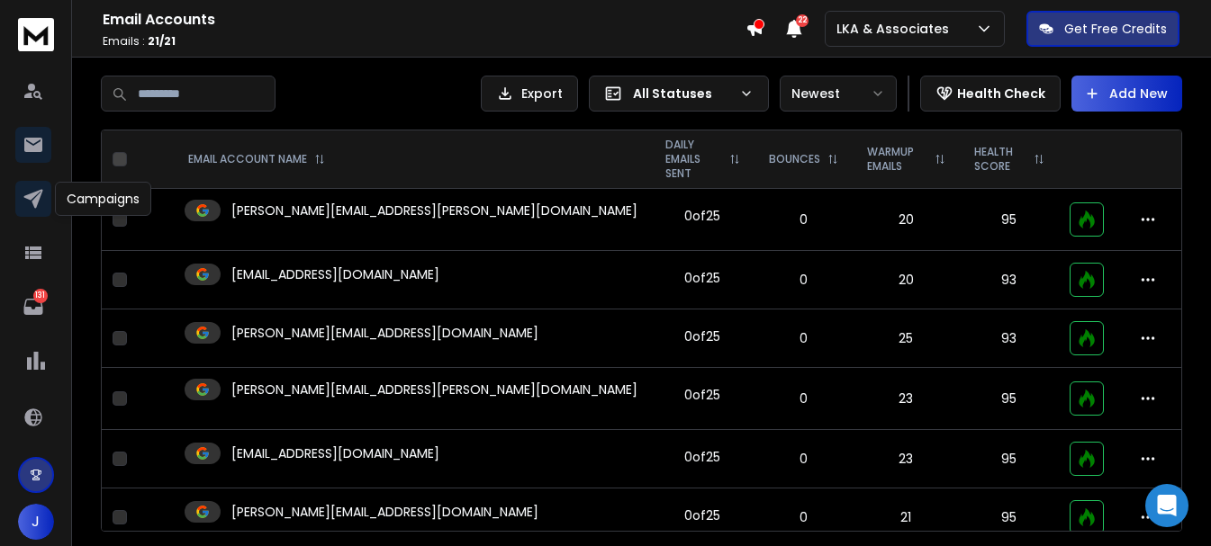
click at [37, 193] on icon at bounding box center [32, 198] width 19 height 19
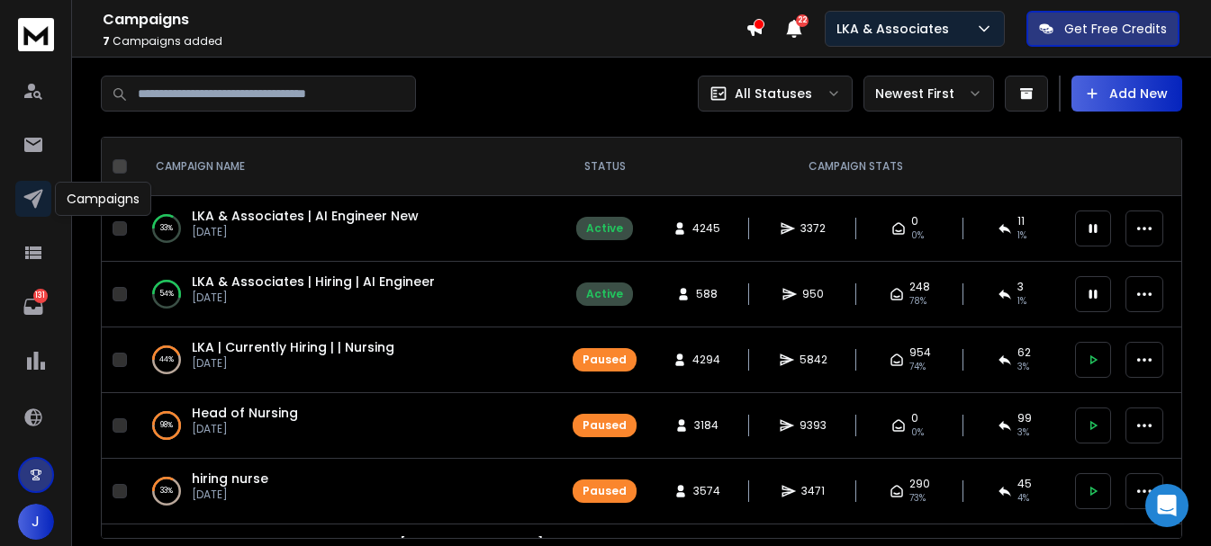
click at [889, 36] on p "LKA & Associates" at bounding box center [896, 29] width 120 height 18
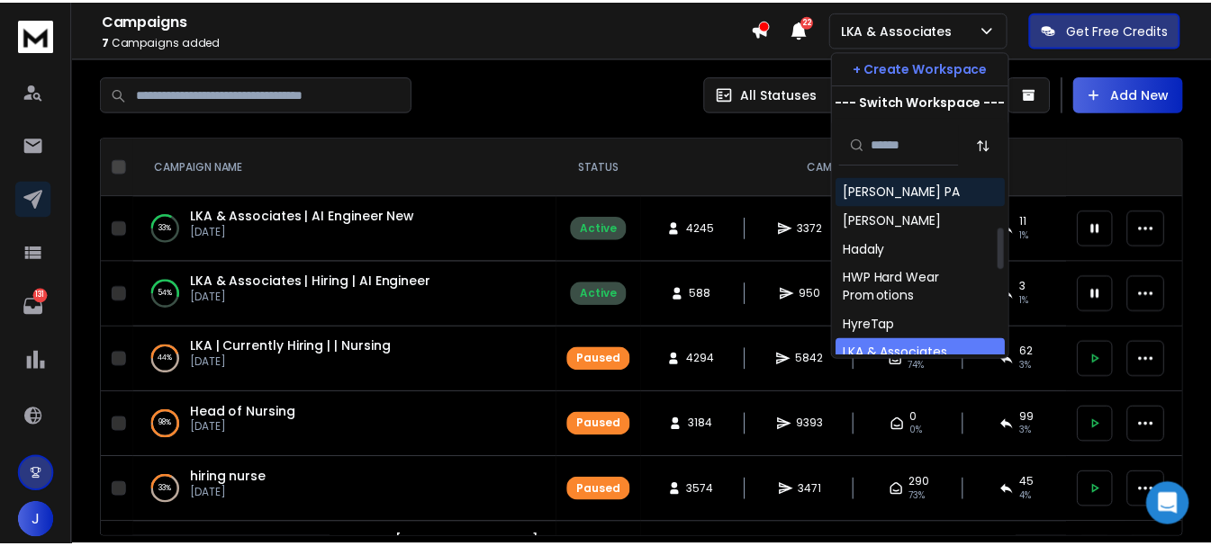
scroll to position [240, 0]
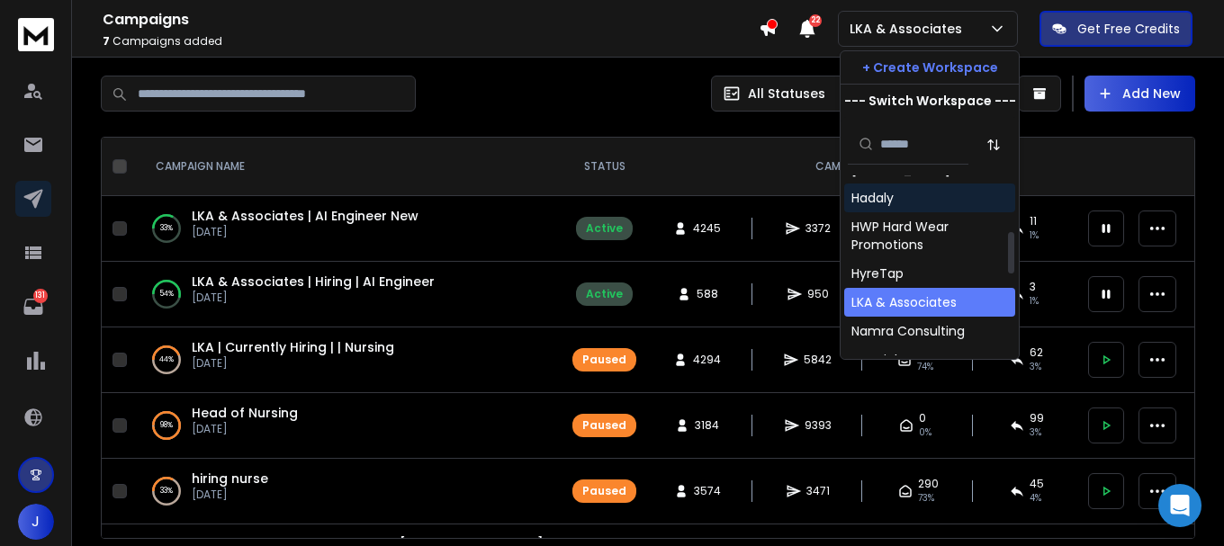
click at [889, 141] on input "text" at bounding box center [918, 144] width 77 height 40
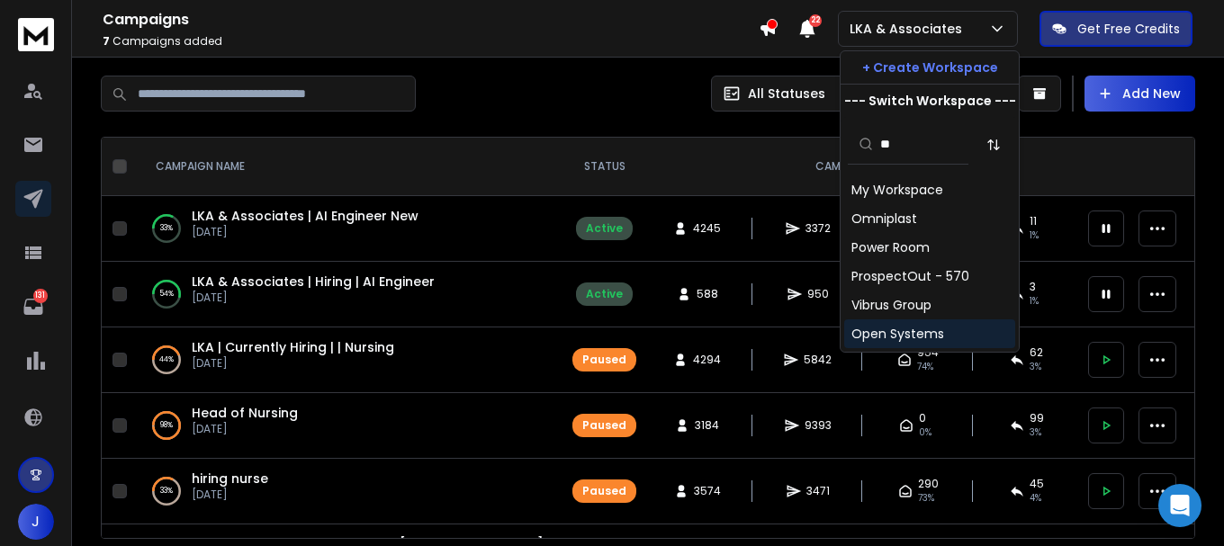
type input "**"
click at [914, 327] on div "Open Systems" at bounding box center [898, 334] width 93 height 18
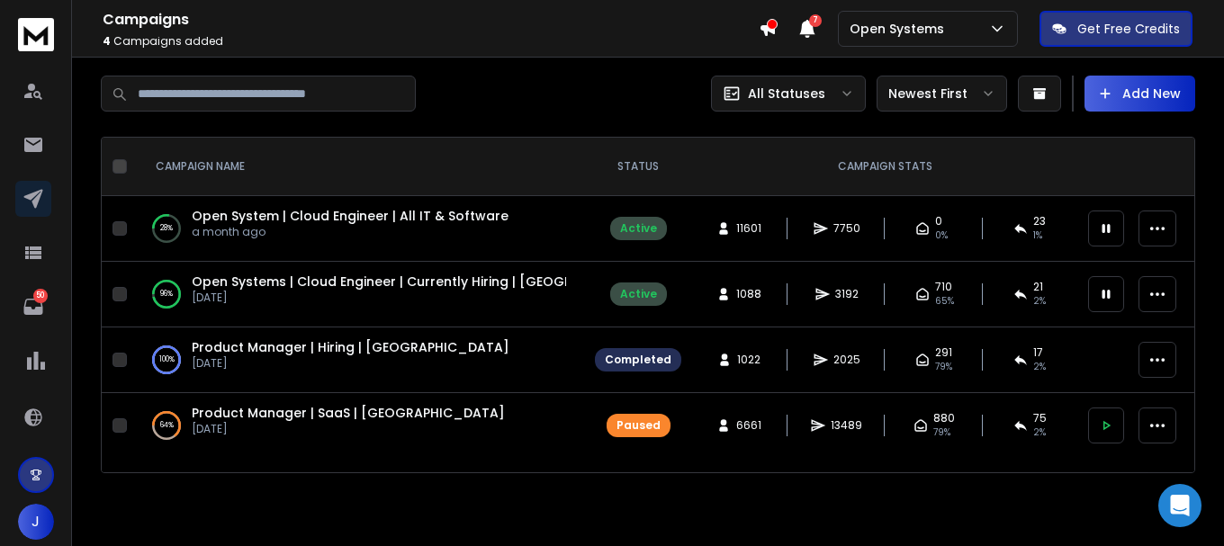
click at [456, 280] on span "Open Systems | Cloud Engineer | Currently Hiring | [GEOGRAPHIC_DATA]" at bounding box center [428, 282] width 472 height 18
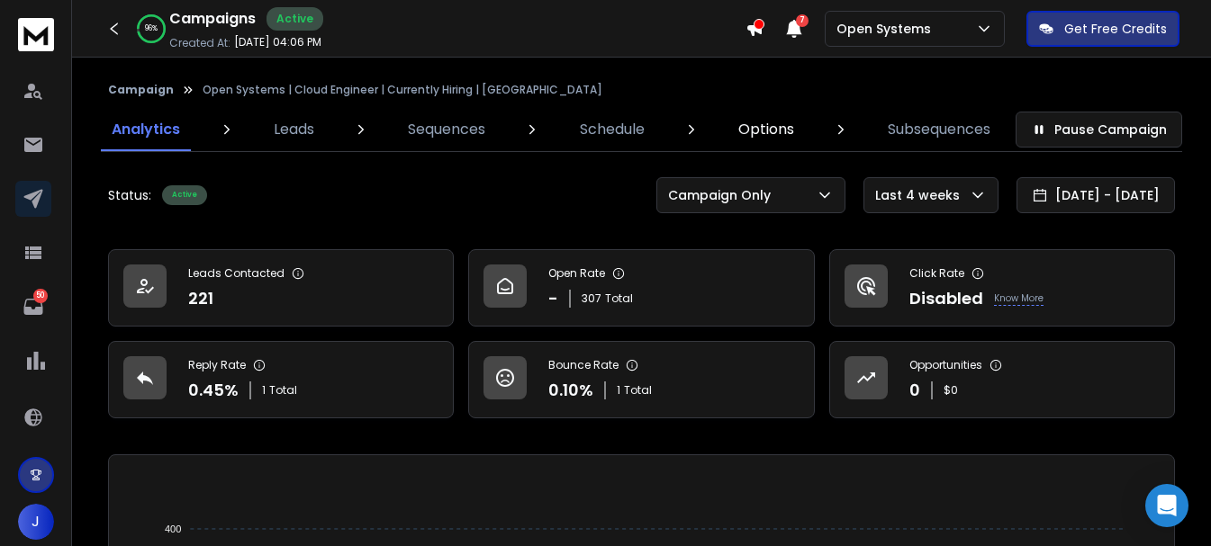
click at [759, 129] on p "Options" at bounding box center [766, 130] width 56 height 22
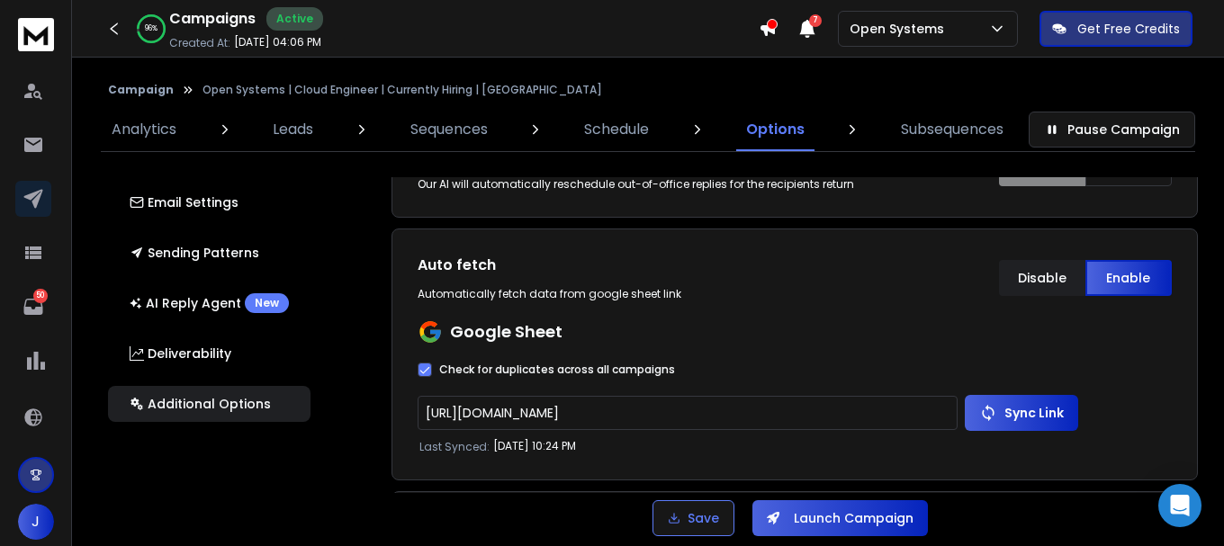
scroll to position [3404, 0]
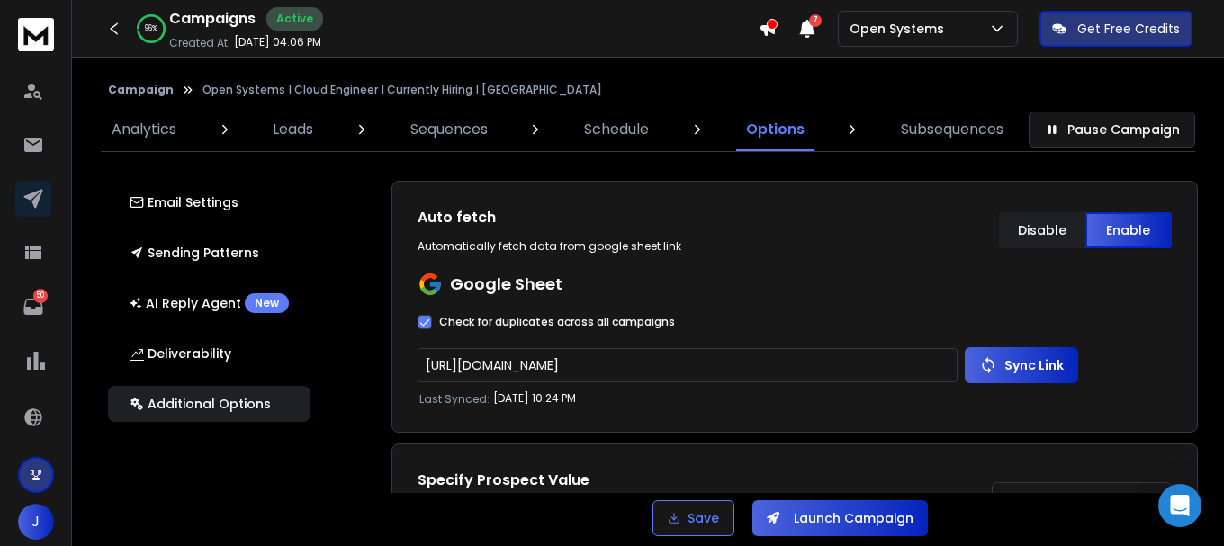
click at [559, 356] on link "[URL][DOMAIN_NAME]" at bounding box center [492, 365] width 133 height 18
click at [1005, 357] on p "Sync Link" at bounding box center [1034, 365] width 59 height 18
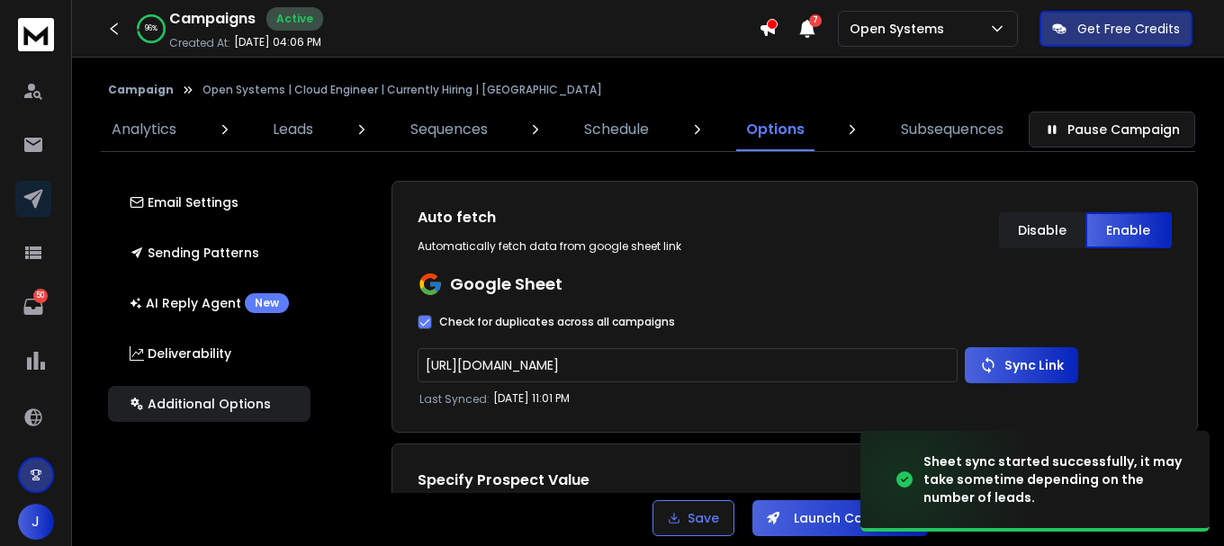
scroll to position [3643, 0]
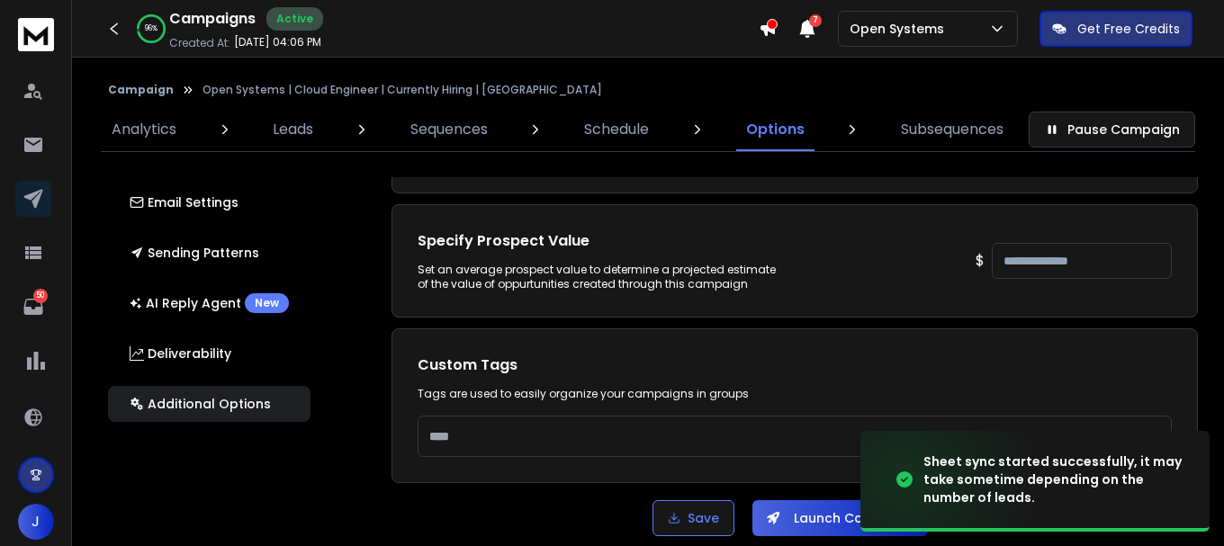
click at [787, 520] on button "Launch Campaign" at bounding box center [841, 519] width 176 height 36
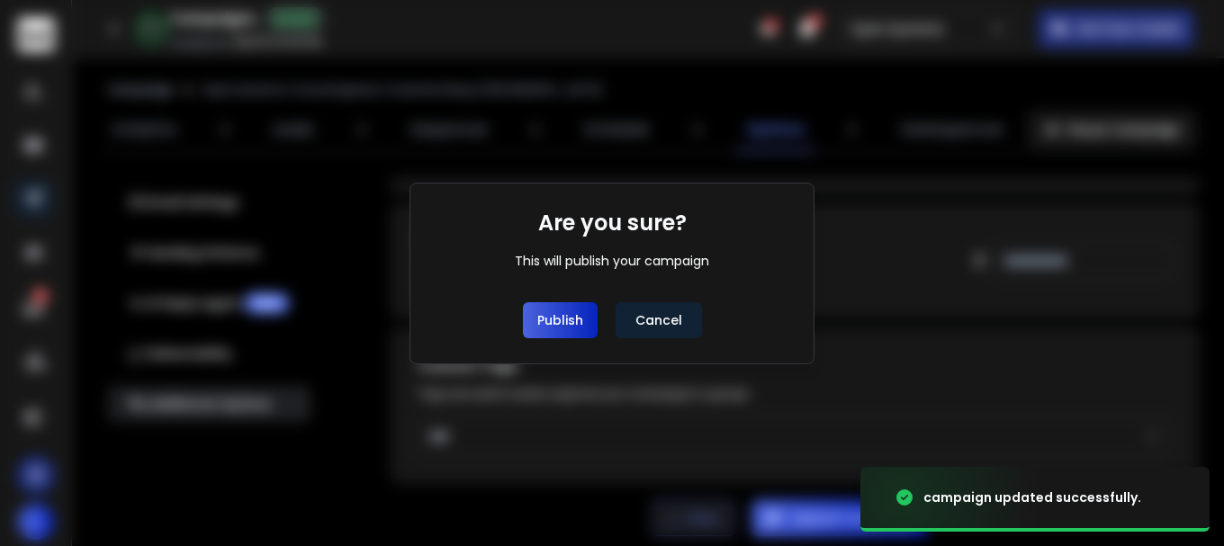
click at [558, 325] on button "Publish" at bounding box center [560, 320] width 75 height 36
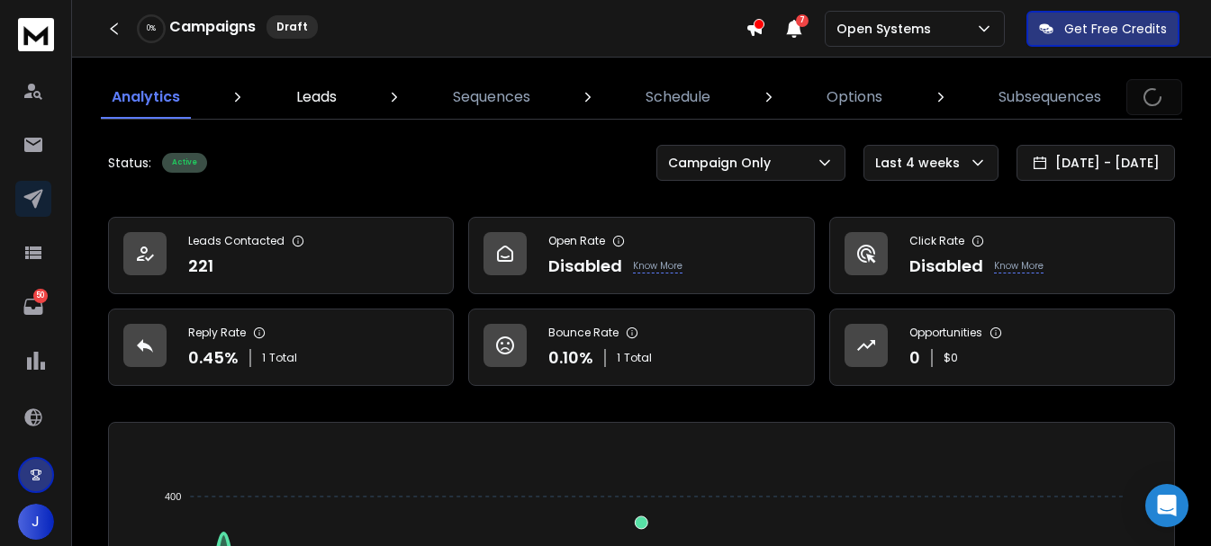
click at [308, 95] on p "Leads" at bounding box center [316, 97] width 41 height 22
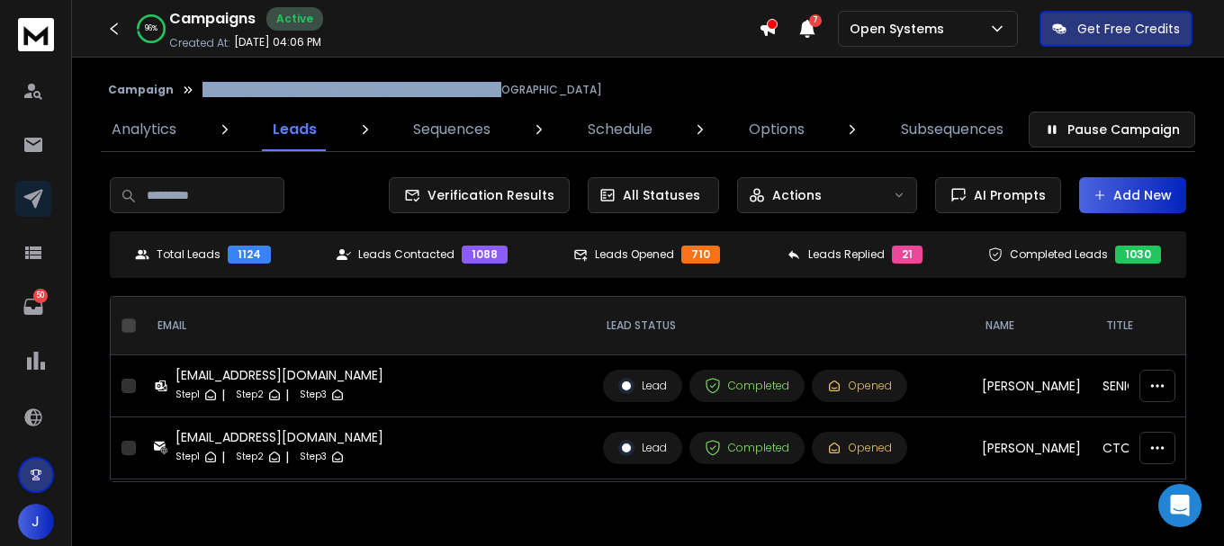
drag, startPoint x: 194, startPoint y: 88, endPoint x: 555, endPoint y: 92, distance: 360.1
click at [555, 92] on div "Campaign Open Systems | Cloud Engineer | Currently Hiring | USA" at bounding box center [648, 90] width 1095 height 29
click at [1205, 61] on div "Campaign Open Systems | Cloud Engineer | Currently Hiring | USA Analytics Leads…" at bounding box center [648, 274] width 1152 height 432
drag, startPoint x: 197, startPoint y: 93, endPoint x: 530, endPoint y: 93, distance: 333.1
click at [530, 93] on div "Campaign Open Systems | Cloud Engineer | Currently Hiring | USA" at bounding box center [648, 90] width 1095 height 29
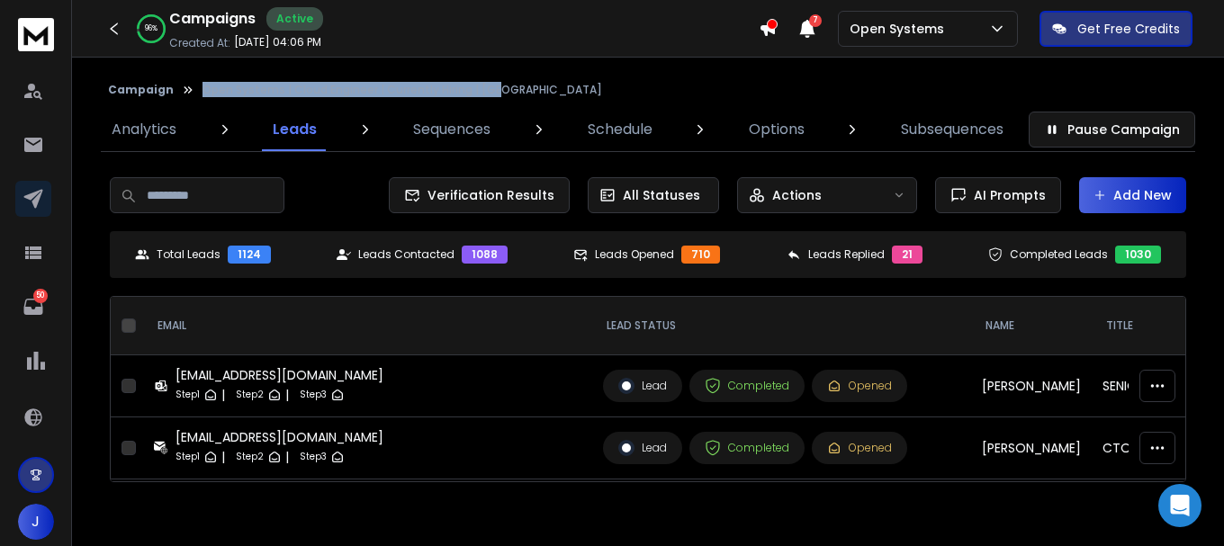
copy p "Open Systems | Cloud Engineer | Currently Hiring | USA"
click at [29, 203] on icon at bounding box center [34, 199] width 22 height 22
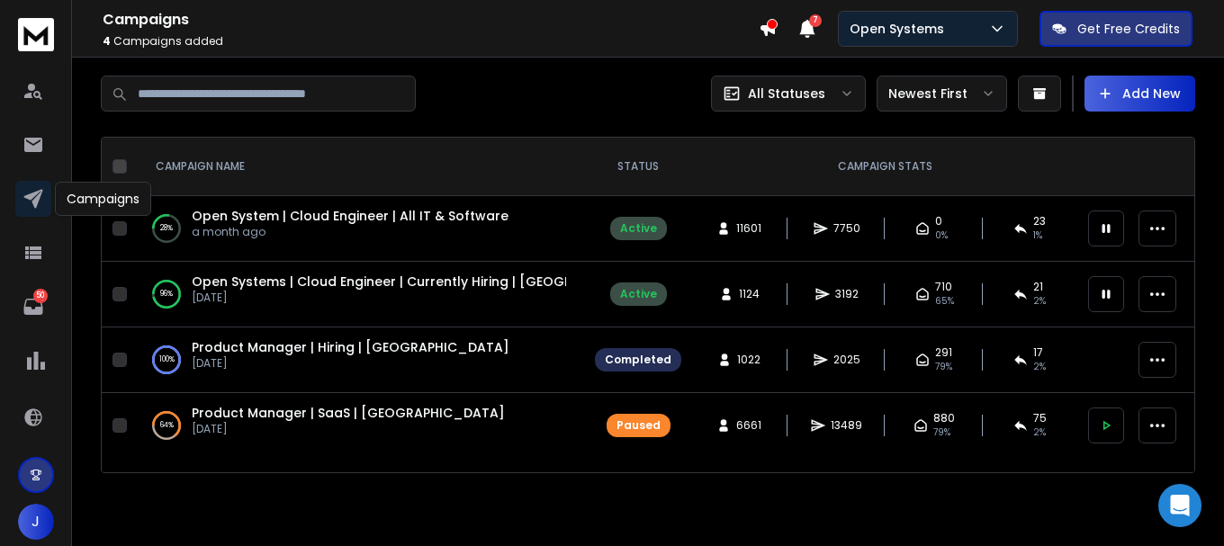
click at [935, 24] on p "Open Systems" at bounding box center [901, 29] width 102 height 18
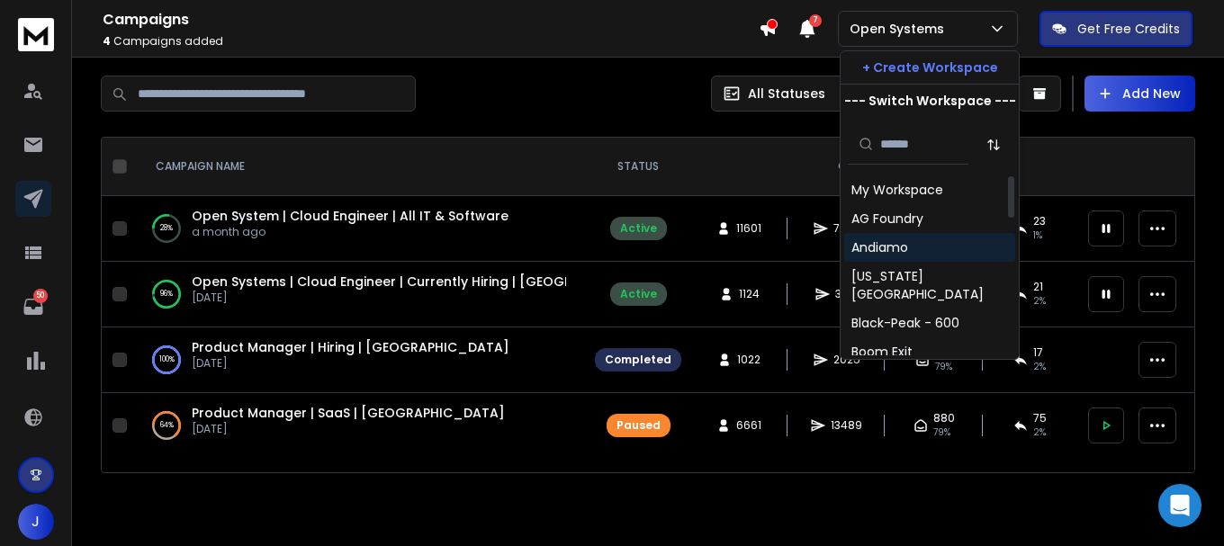
click at [895, 242] on div "Andiamo" at bounding box center [880, 248] width 57 height 18
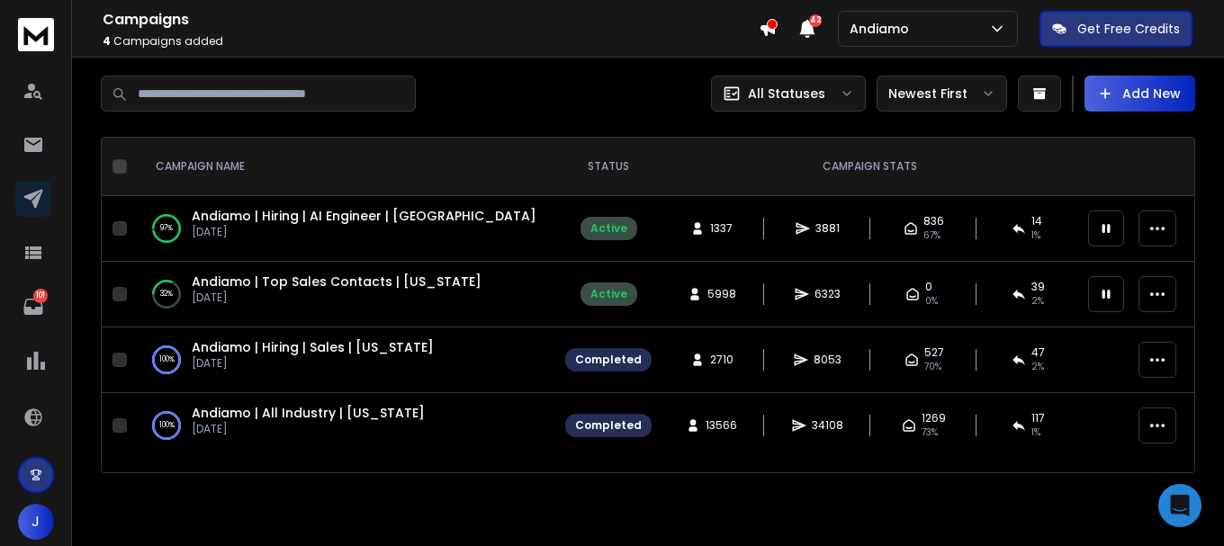
click at [381, 279] on span "Andiamo | Top Sales Contacts | [US_STATE]" at bounding box center [337, 282] width 290 height 18
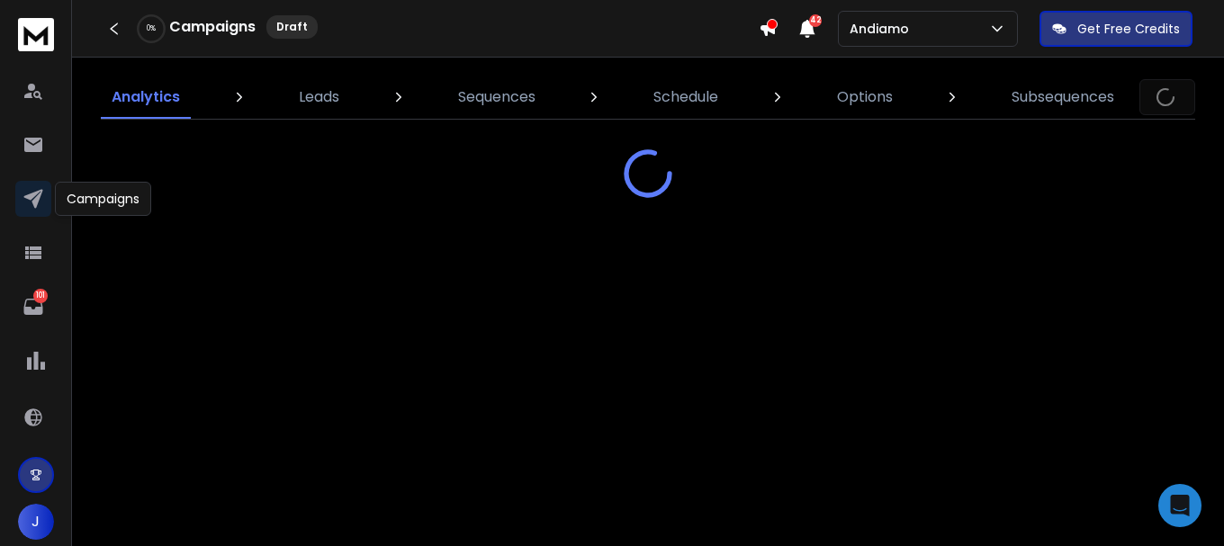
click at [21, 202] on link at bounding box center [33, 199] width 36 height 36
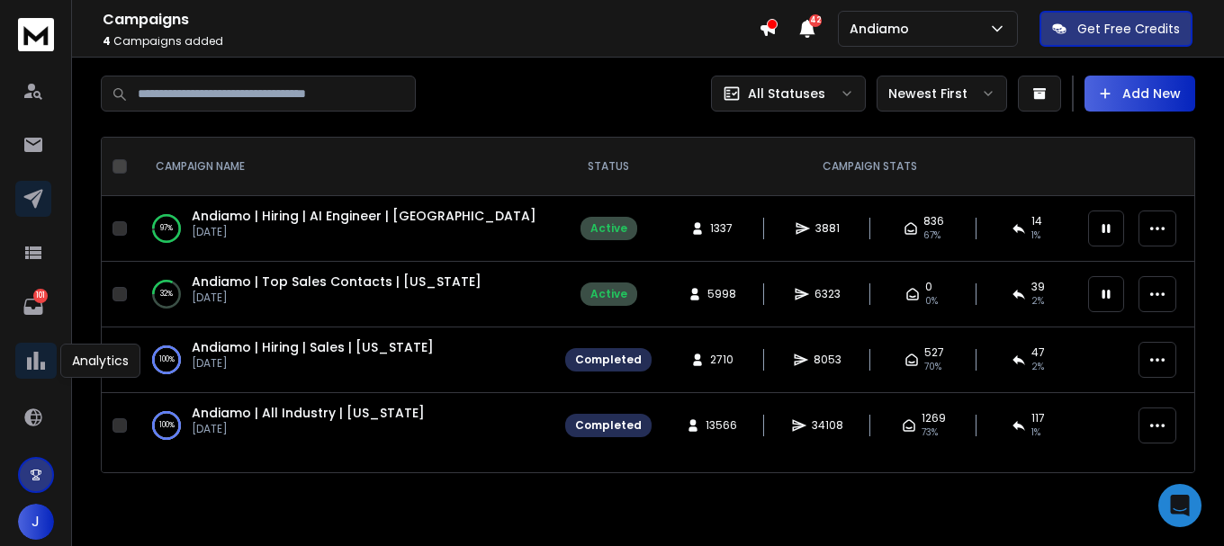
click at [41, 369] on icon at bounding box center [36, 361] width 18 height 18
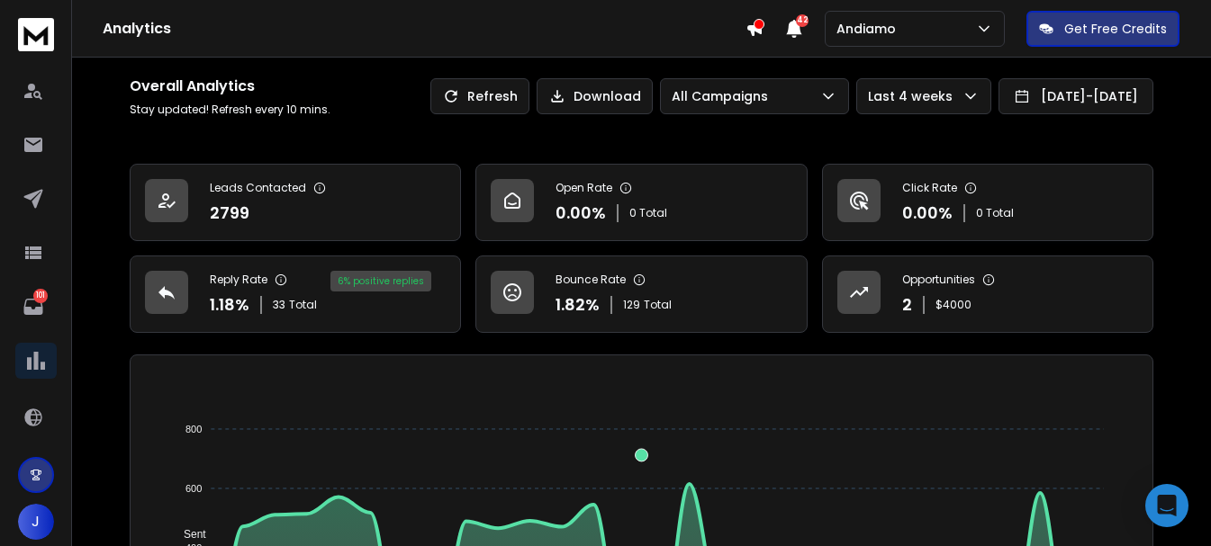
scroll to position [240, 0]
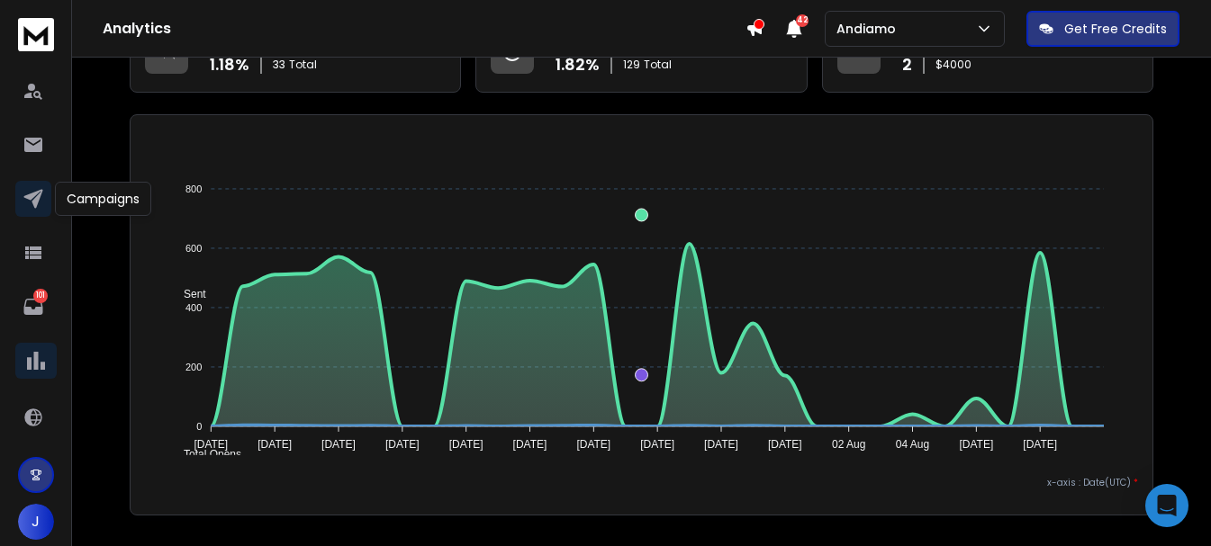
click at [37, 199] on icon at bounding box center [32, 198] width 19 height 19
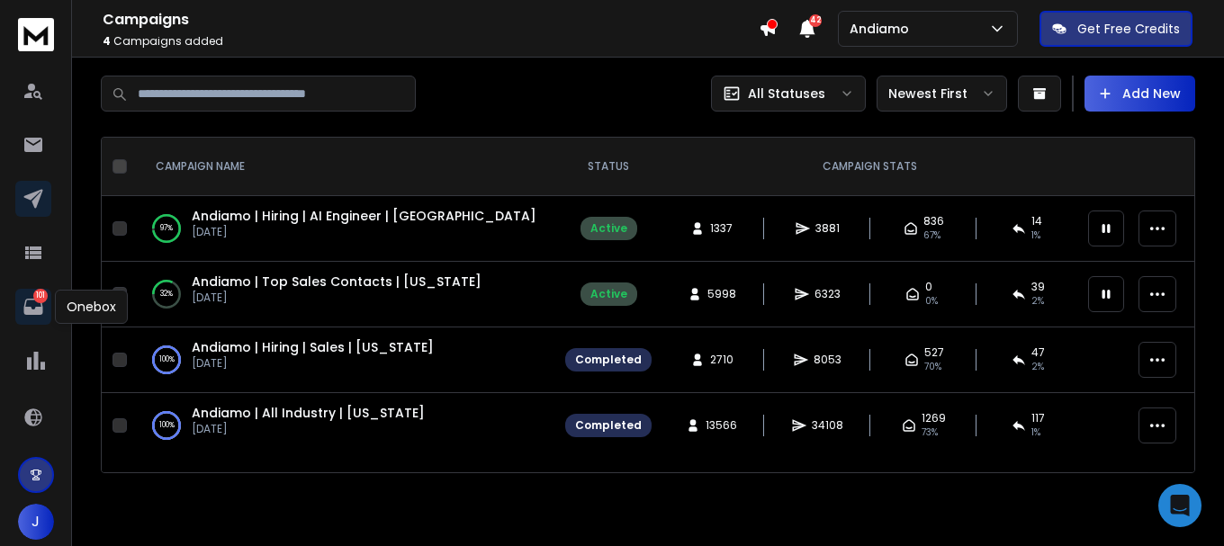
click at [50, 298] on link "101" at bounding box center [33, 307] width 36 height 36
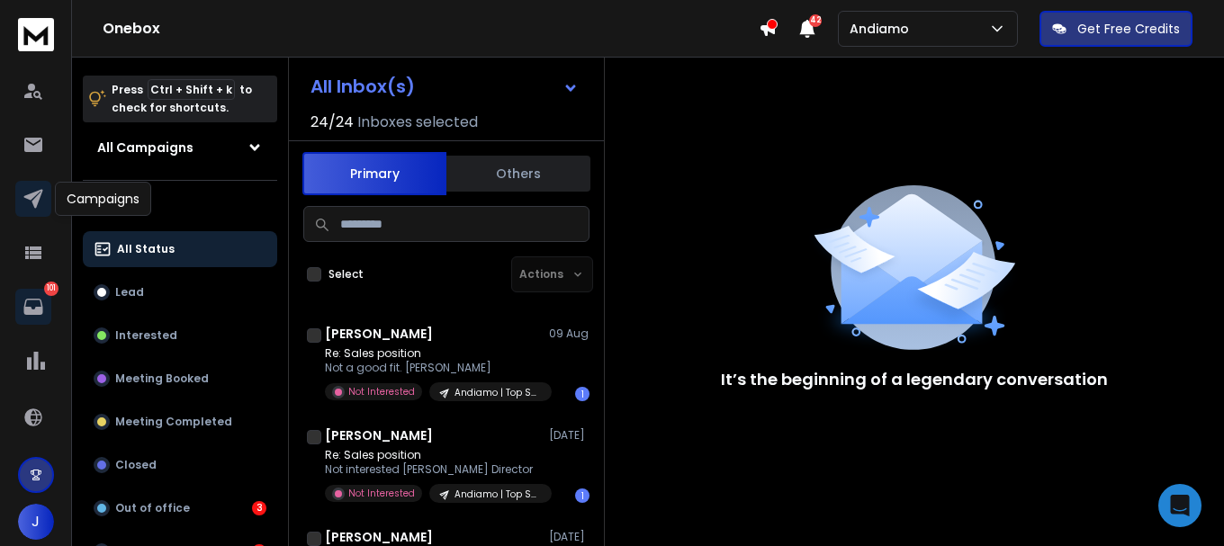
click at [27, 195] on icon at bounding box center [32, 198] width 19 height 19
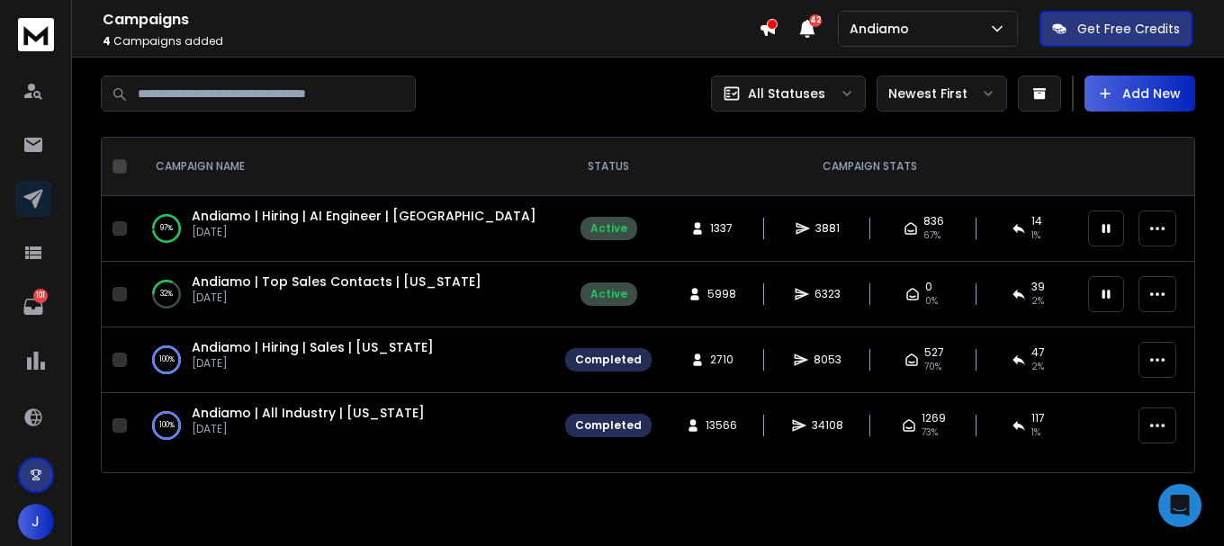
click at [320, 280] on span "Andiamo | Top Sales Contacts | [US_STATE]" at bounding box center [337, 282] width 290 height 18
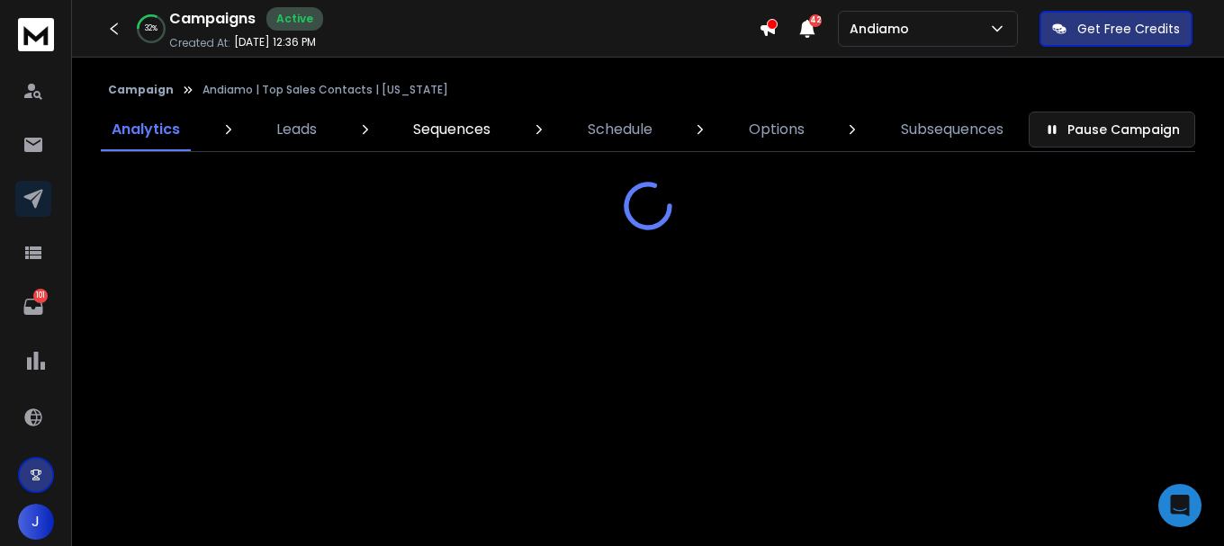
click at [475, 130] on p "Sequences" at bounding box center [451, 130] width 77 height 22
